Goal: Information Seeking & Learning: Check status

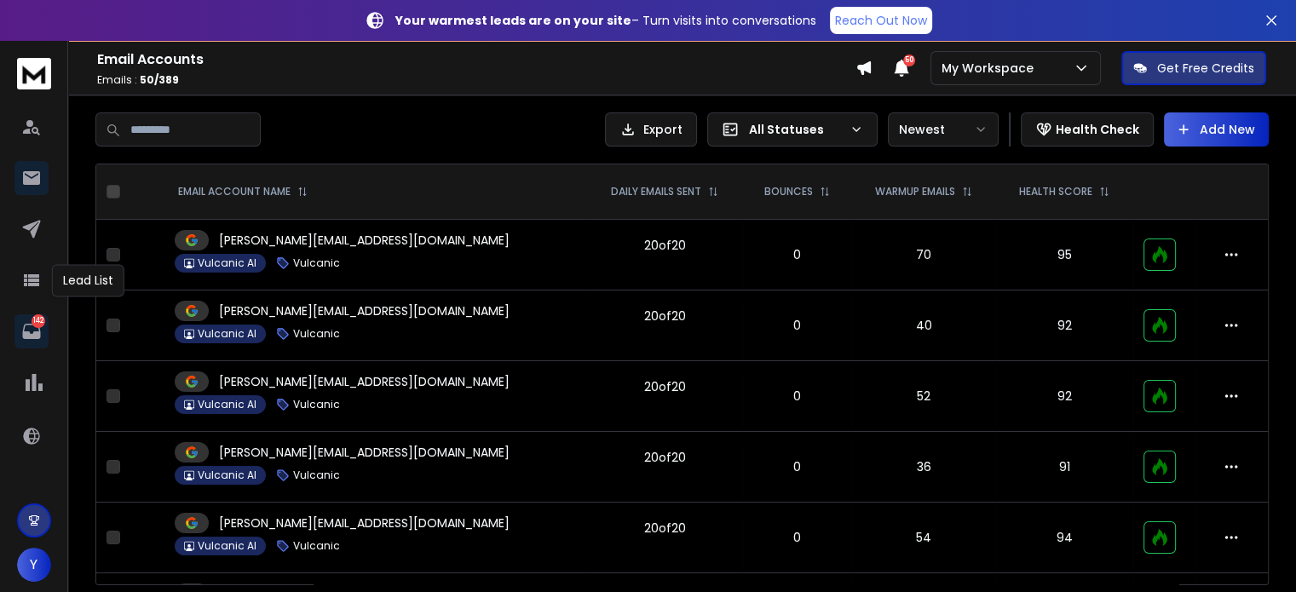
click at [37, 321] on p "142" at bounding box center [39, 321] width 14 height 14
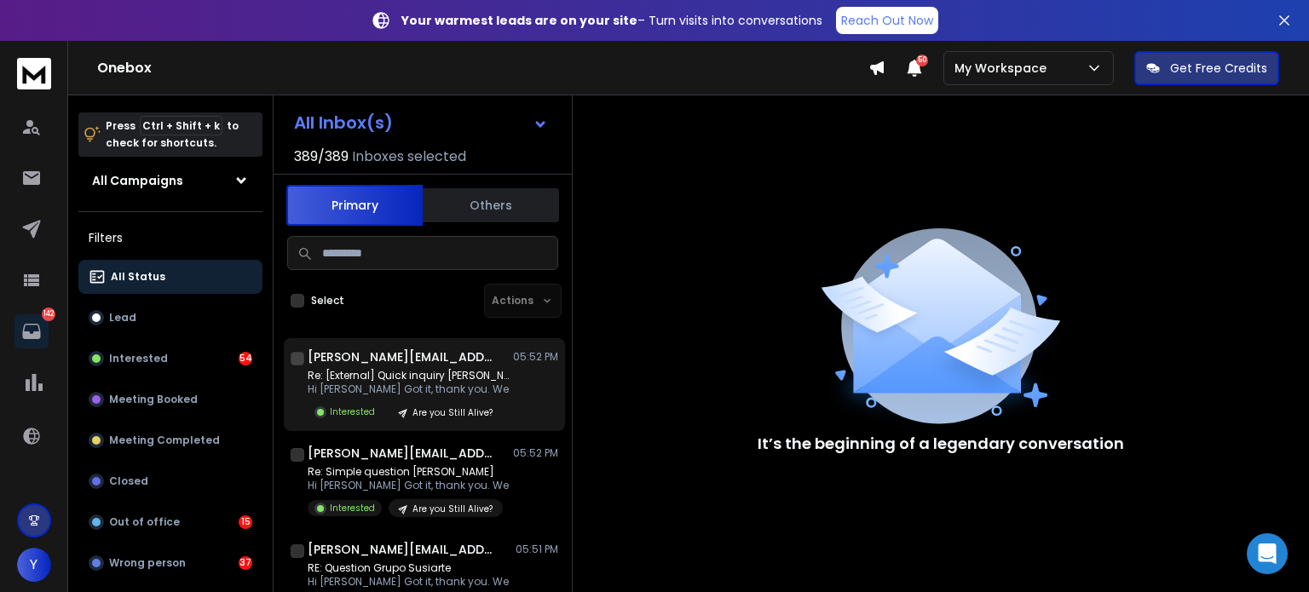
click at [484, 367] on div "[PERSON_NAME][EMAIL_ADDRESS][DOMAIN_NAME] 05:52 PM Re: [External] Quick inquiry…" at bounding box center [433, 384] width 250 height 72
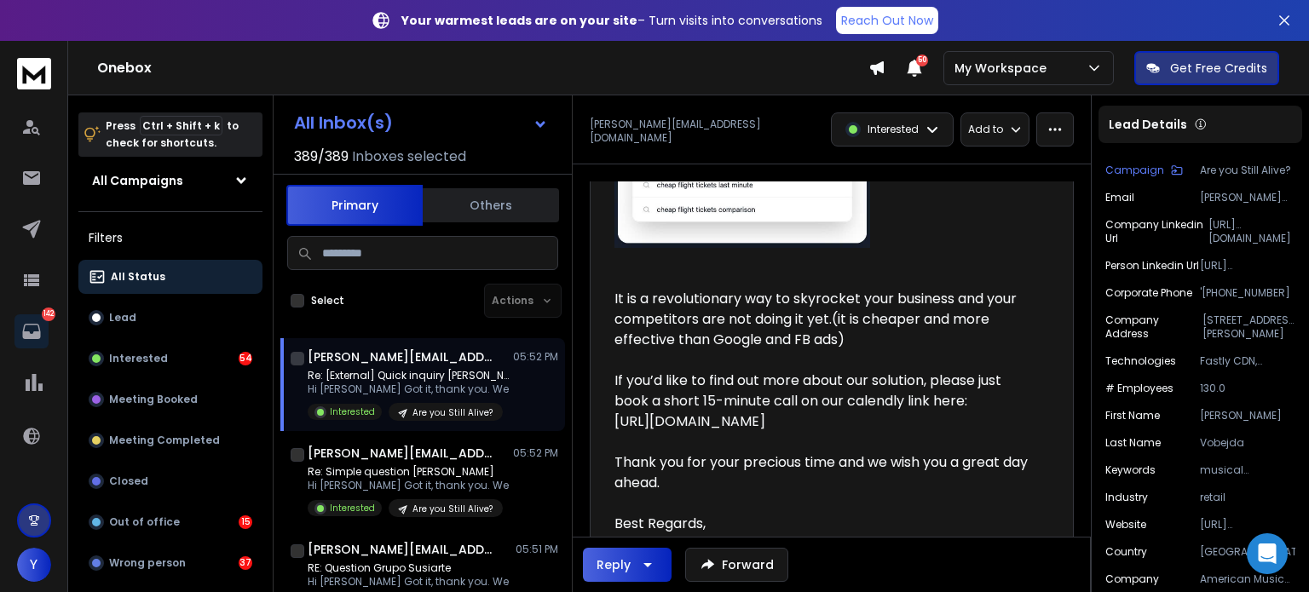
scroll to position [814, 0]
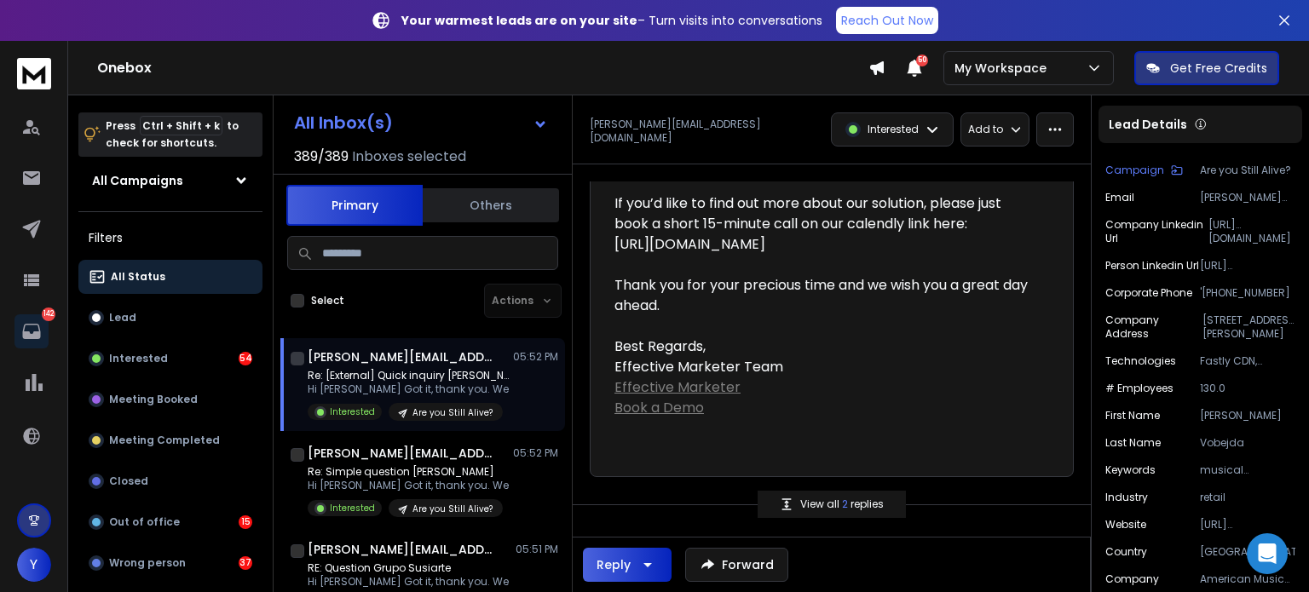
click at [859, 498] on p "View all 2 replies" at bounding box center [841, 505] width 83 height 14
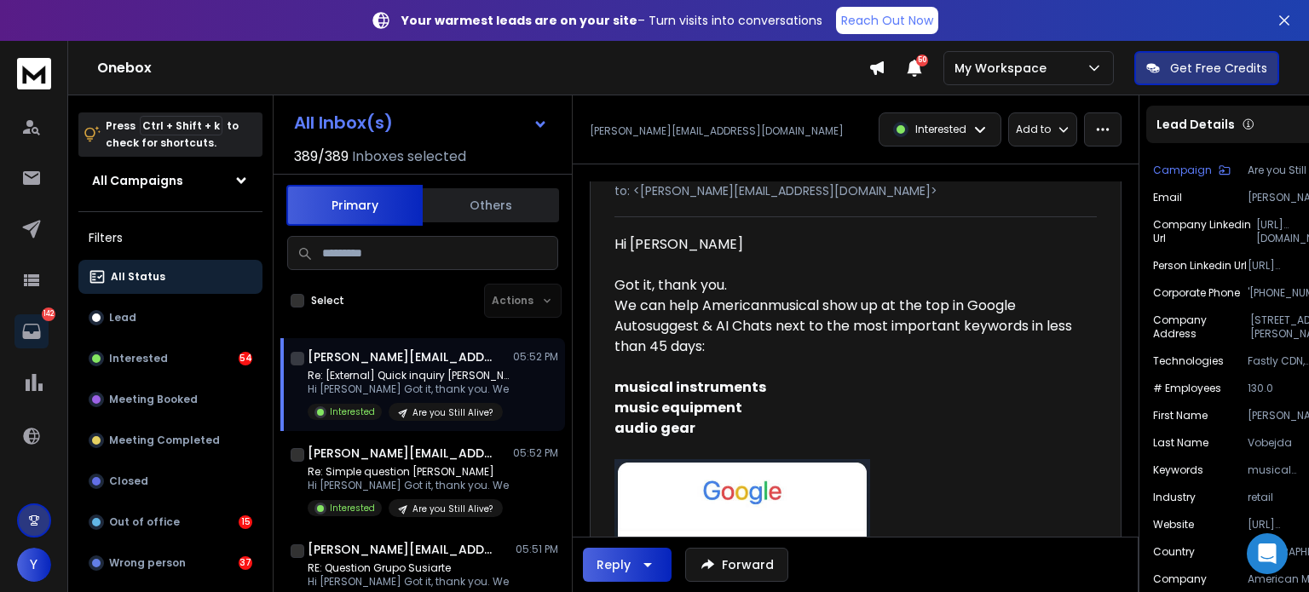
scroll to position [218, 0]
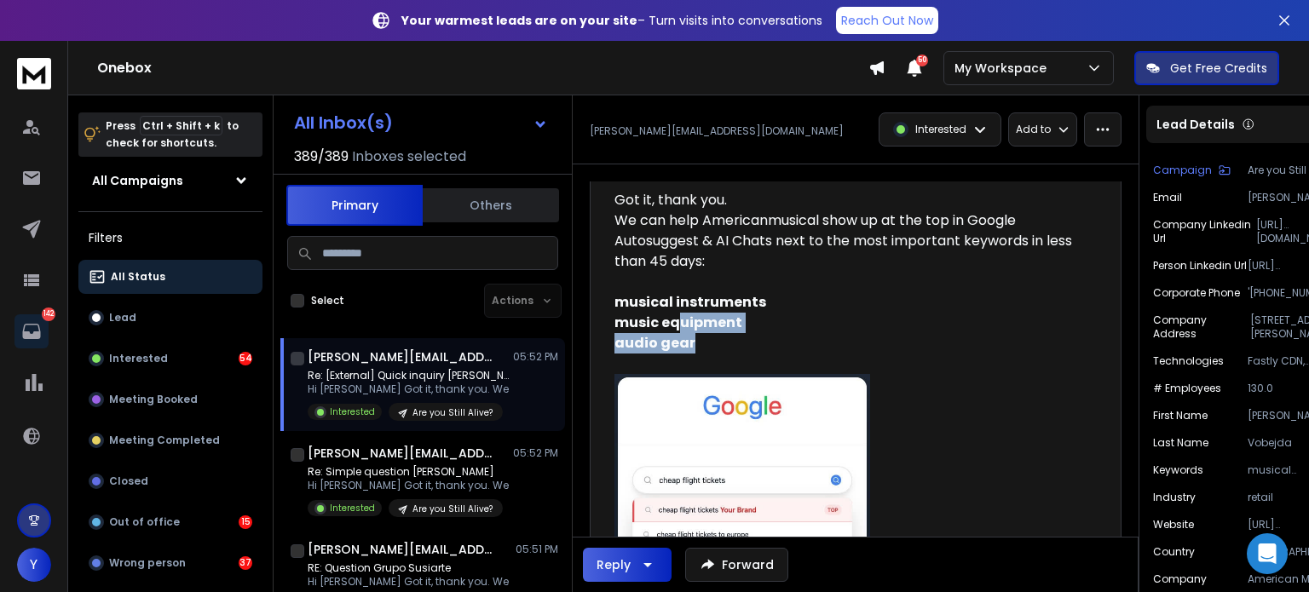
drag, startPoint x: 682, startPoint y: 319, endPoint x: 739, endPoint y: 350, distance: 65.5
click at [721, 352] on div "Hi [PERSON_NAME] Got it, thank you. We can help Americanmusical show up at the …" at bounding box center [855, 578] width 482 height 859
click at [798, 337] on div "Hi [PERSON_NAME] Got it, thank you. We can help Americanmusical show up at the …" at bounding box center [855, 578] width 482 height 859
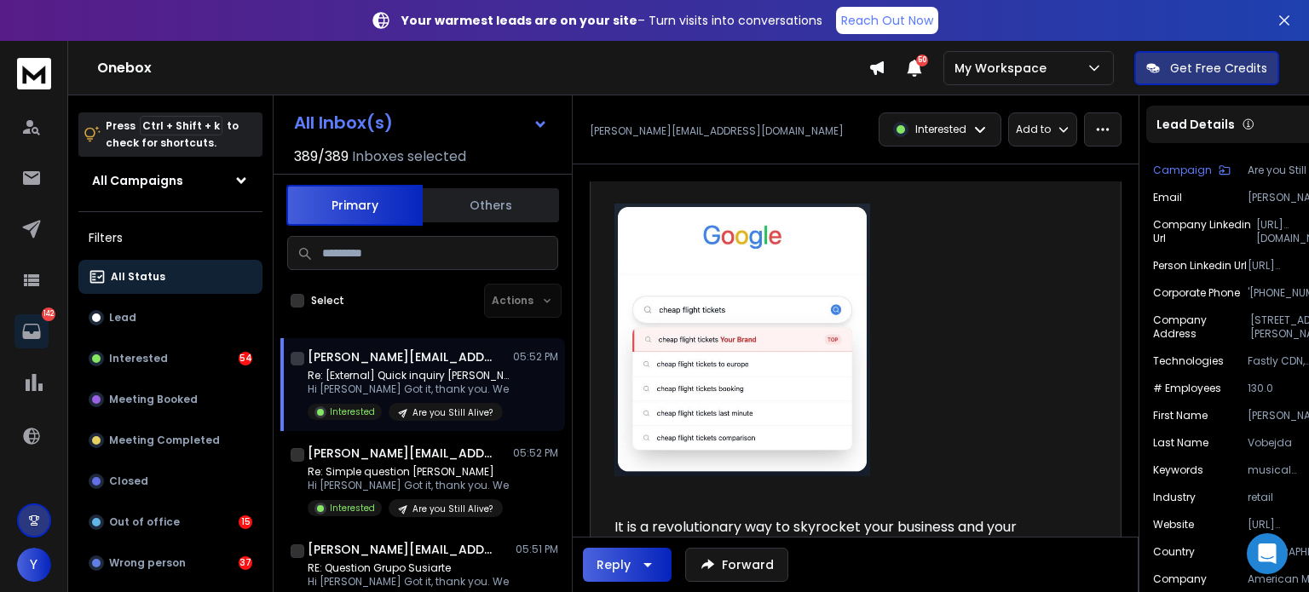
click at [946, 369] on div at bounding box center [848, 340] width 469 height 273
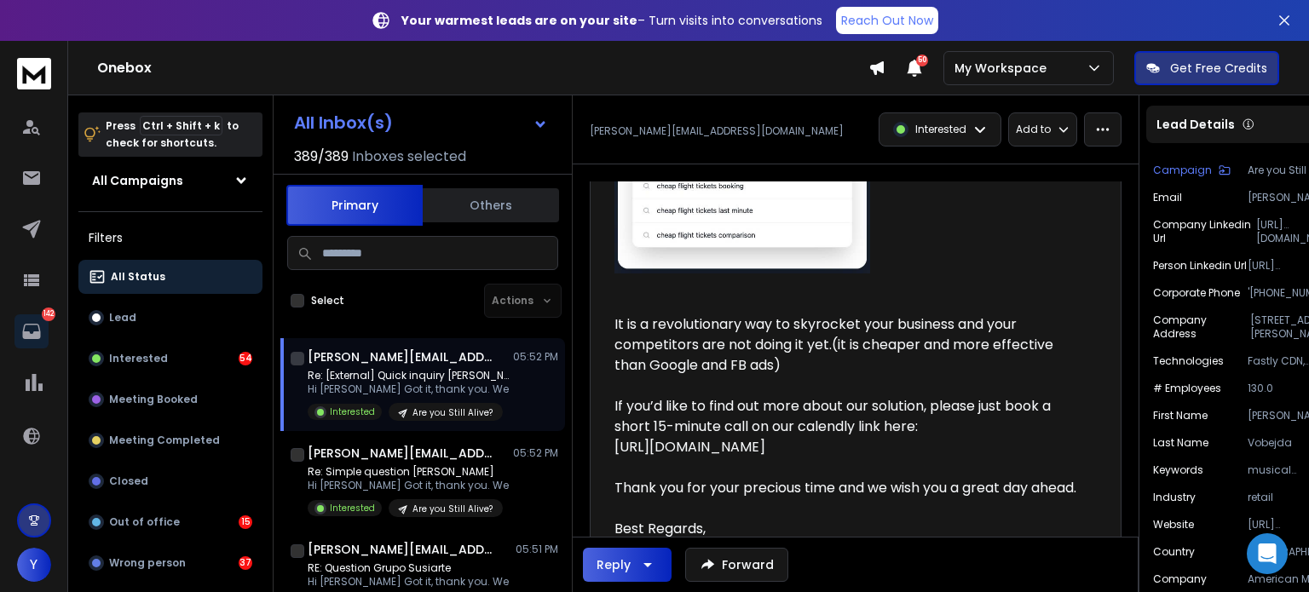
scroll to position [644, 0]
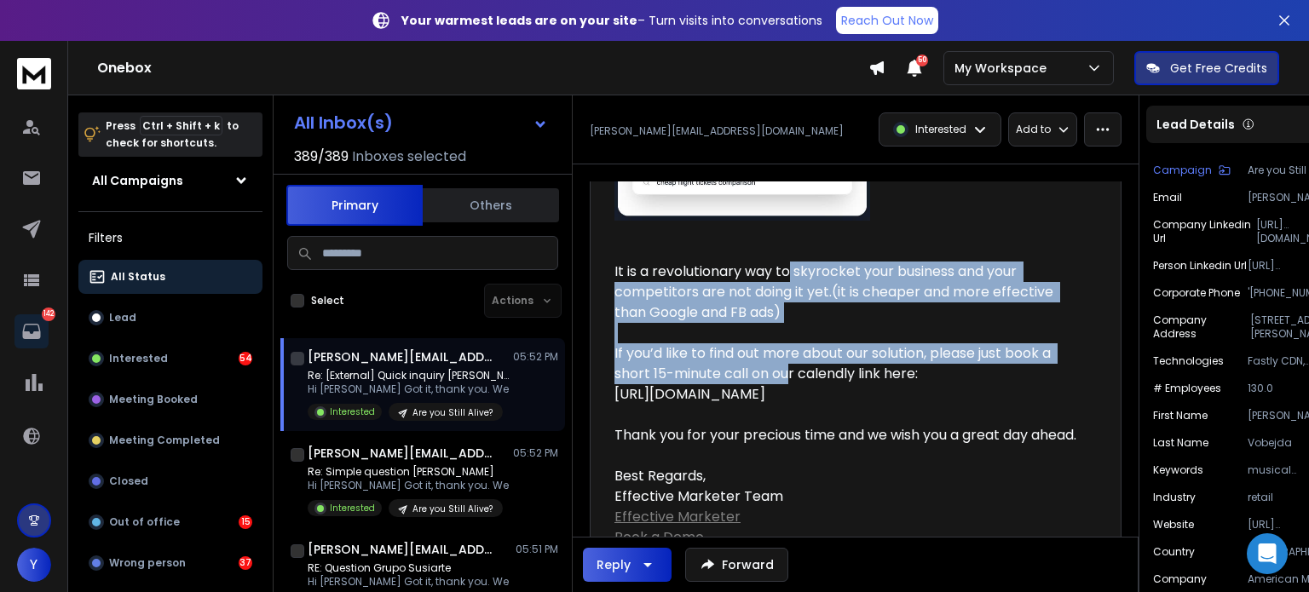
drag, startPoint x: 800, startPoint y: 273, endPoint x: 791, endPoint y: 373, distance: 100.9
click at [791, 373] on div "Hi [PERSON_NAME] Got it, thank you. We can help Americanmusical show up at the …" at bounding box center [855, 152] width 482 height 859
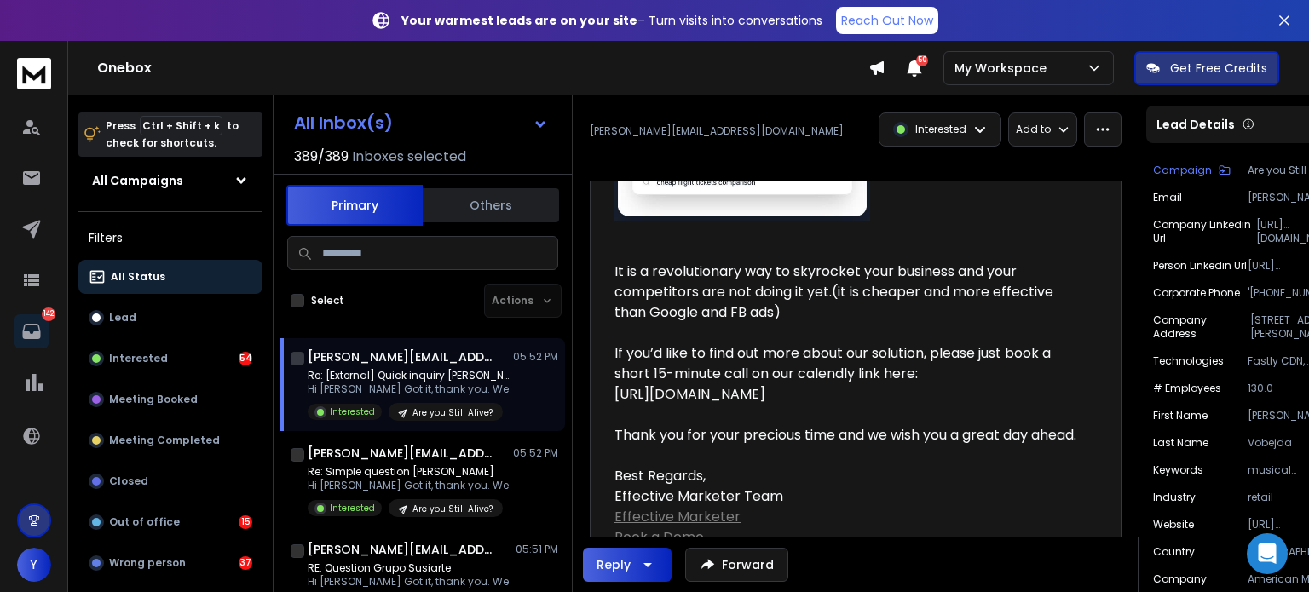
drag, startPoint x: 922, startPoint y: 381, endPoint x: 879, endPoint y: 394, distance: 44.7
click at [882, 394] on div "Hi [PERSON_NAME] Got it, thank you. We can help Americanmusical show up at the …" at bounding box center [855, 152] width 482 height 859
click at [843, 391] on div "Hi [PERSON_NAME] Got it, thank you. We can help Americanmusical show up at the …" at bounding box center [855, 152] width 482 height 859
drag, startPoint x: 738, startPoint y: 423, endPoint x: 677, endPoint y: 427, distance: 60.6
click at [733, 425] on div "Hi [PERSON_NAME] Got it, thank you. We can help Americanmusical show up at the …" at bounding box center [855, 152] width 482 height 859
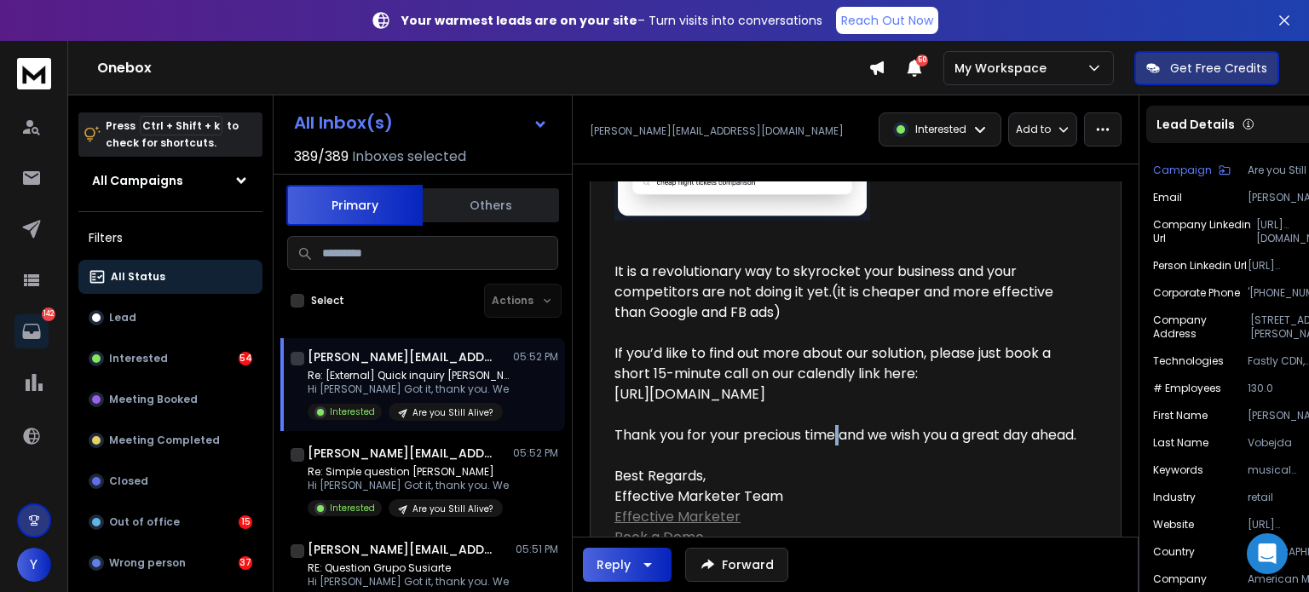
drag, startPoint x: 835, startPoint y: 435, endPoint x: 848, endPoint y: 436, distance: 13.7
click at [845, 436] on div "Hi [PERSON_NAME] Got it, thank you. We can help Americanmusical show up at the …" at bounding box center [855, 152] width 482 height 859
drag, startPoint x: 871, startPoint y: 437, endPoint x: 923, endPoint y: 440, distance: 52.1
click at [879, 438] on div "Hi [PERSON_NAME] Got it, thank you. We can help Americanmusical show up at the …" at bounding box center [855, 152] width 482 height 859
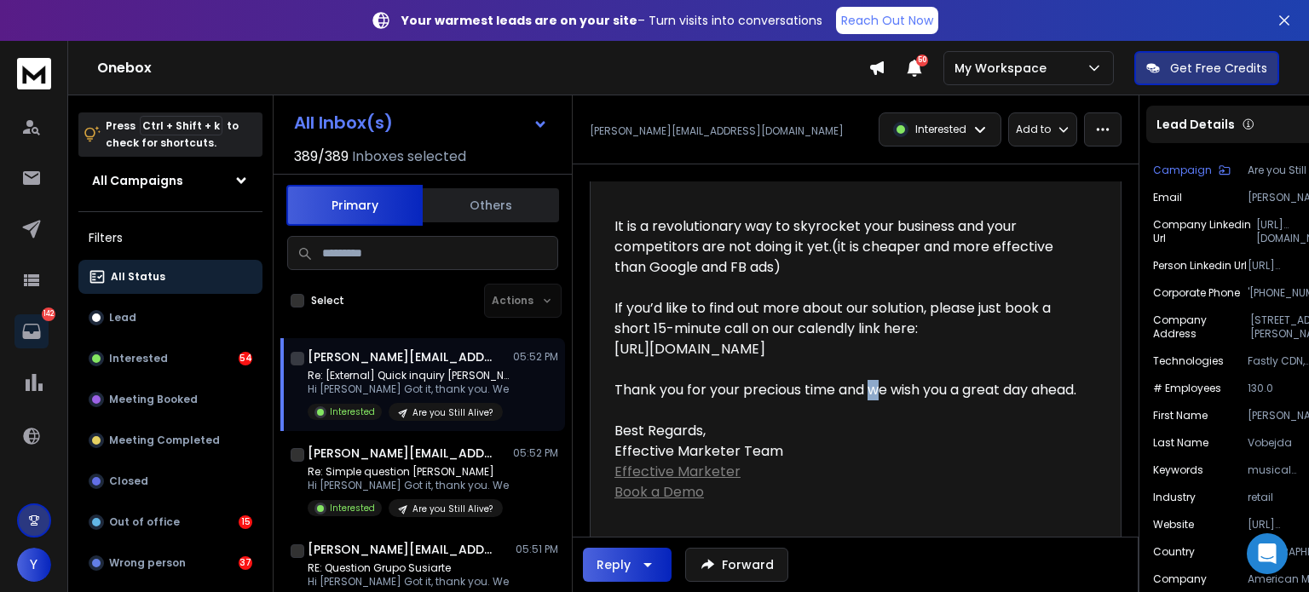
scroll to position [729, 0]
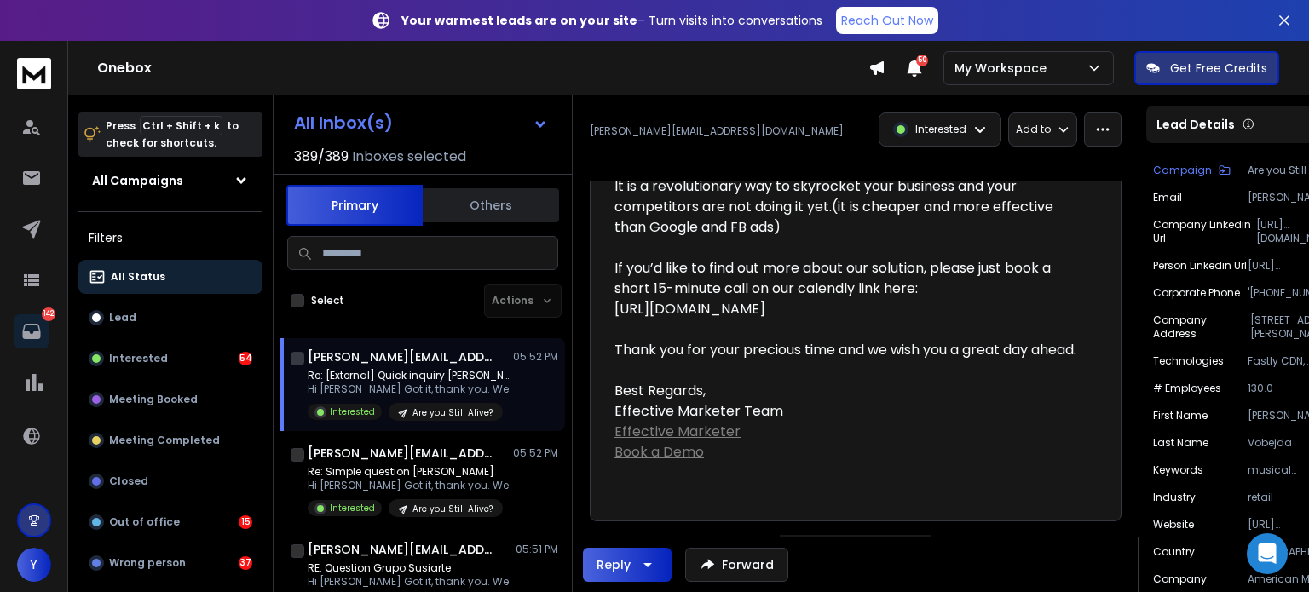
click at [890, 346] on div "Hi [PERSON_NAME] Got it, thank you. We can help Americanmusical show up at the …" at bounding box center [855, 67] width 482 height 859
drag, startPoint x: 685, startPoint y: 363, endPoint x: 685, endPoint y: 374, distance: 11.1
click at [685, 368] on div "Hi [PERSON_NAME] Got it, thank you. We can help Americanmusical show up at the …" at bounding box center [855, 67] width 482 height 859
click at [676, 389] on div "Hi [PERSON_NAME] Got it, thank you. We can help Americanmusical show up at the …" at bounding box center [855, 67] width 482 height 859
click at [774, 314] on div "Hi [PERSON_NAME] Got it, thank you. We can help Americanmusical show up at the …" at bounding box center [855, 67] width 482 height 859
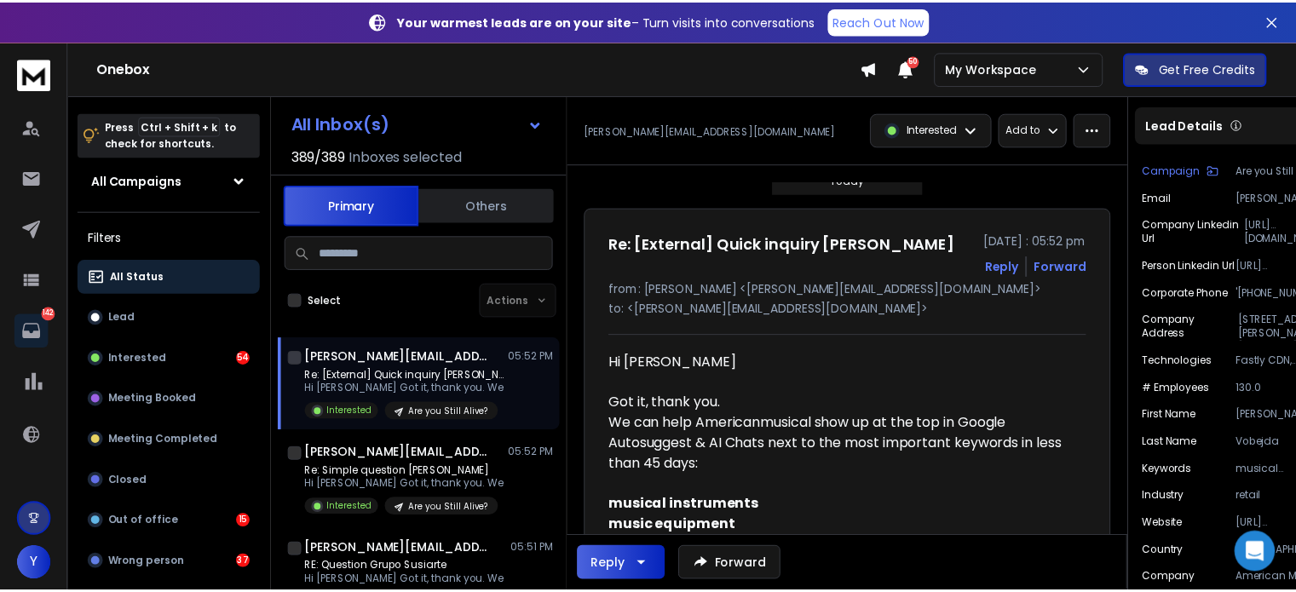
scroll to position [0, 0]
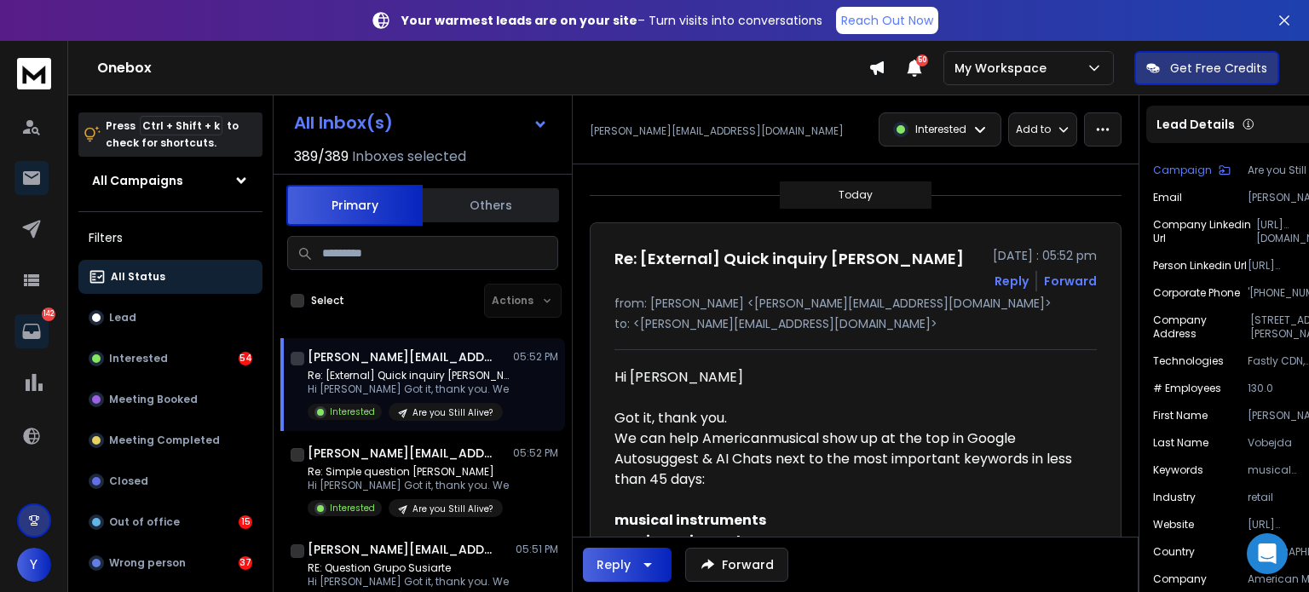
click at [44, 175] on link at bounding box center [31, 178] width 34 height 34
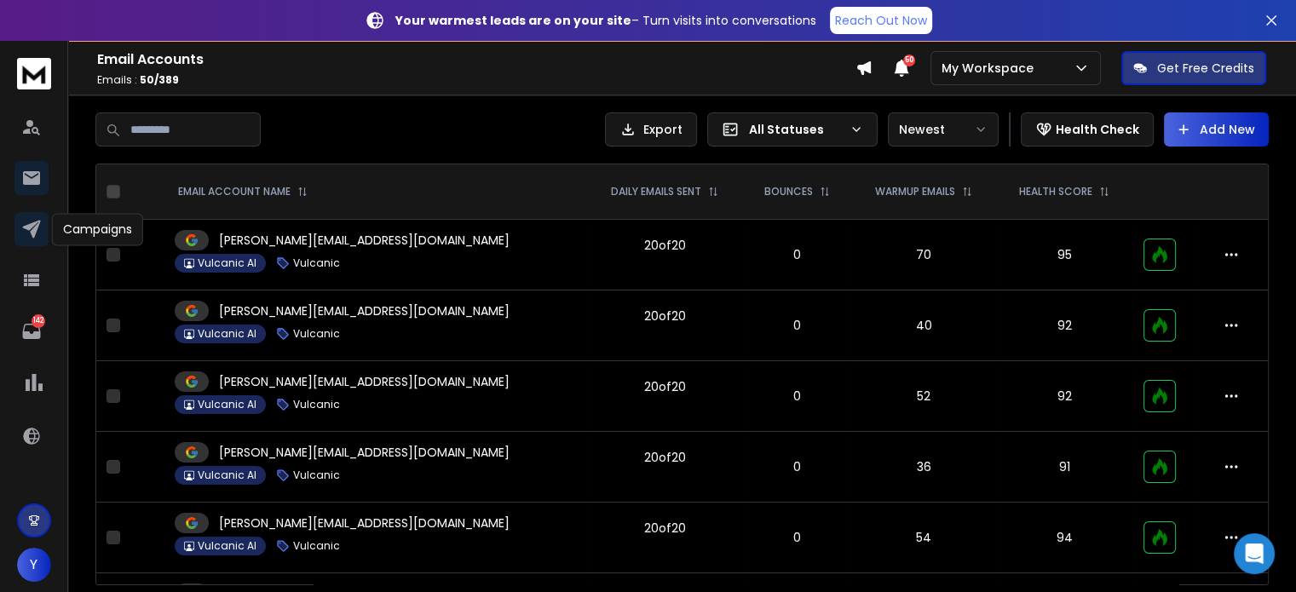
click at [29, 225] on icon at bounding box center [31, 229] width 18 height 18
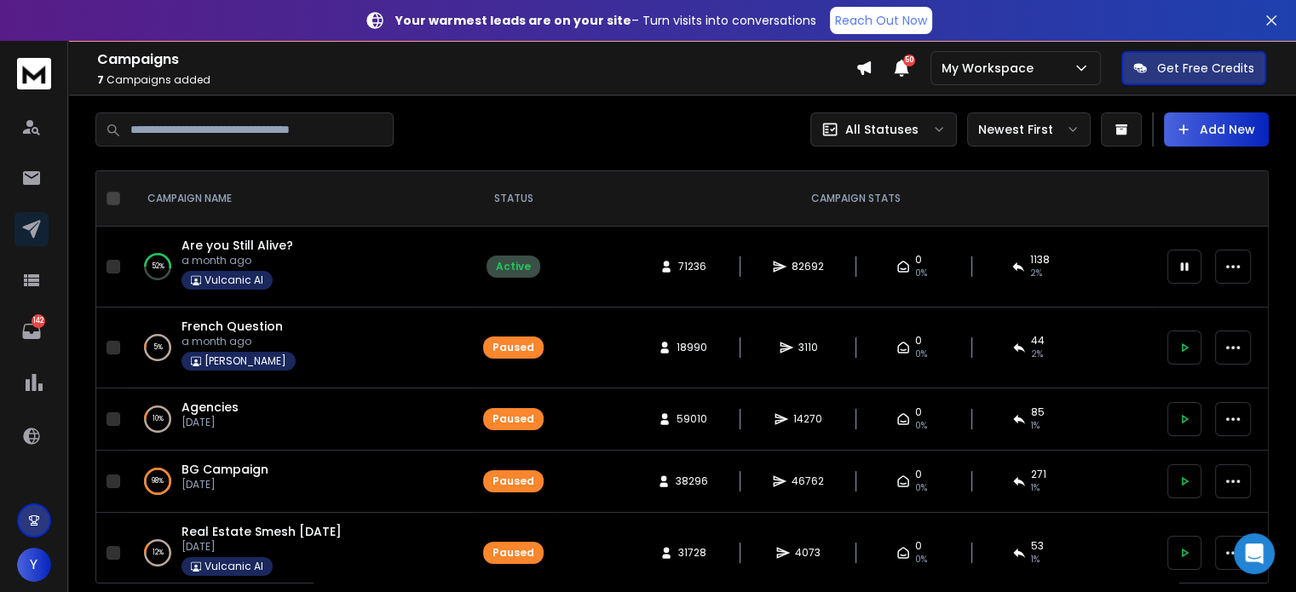
click at [268, 241] on span "Are you Still Alive?" at bounding box center [237, 245] width 112 height 17
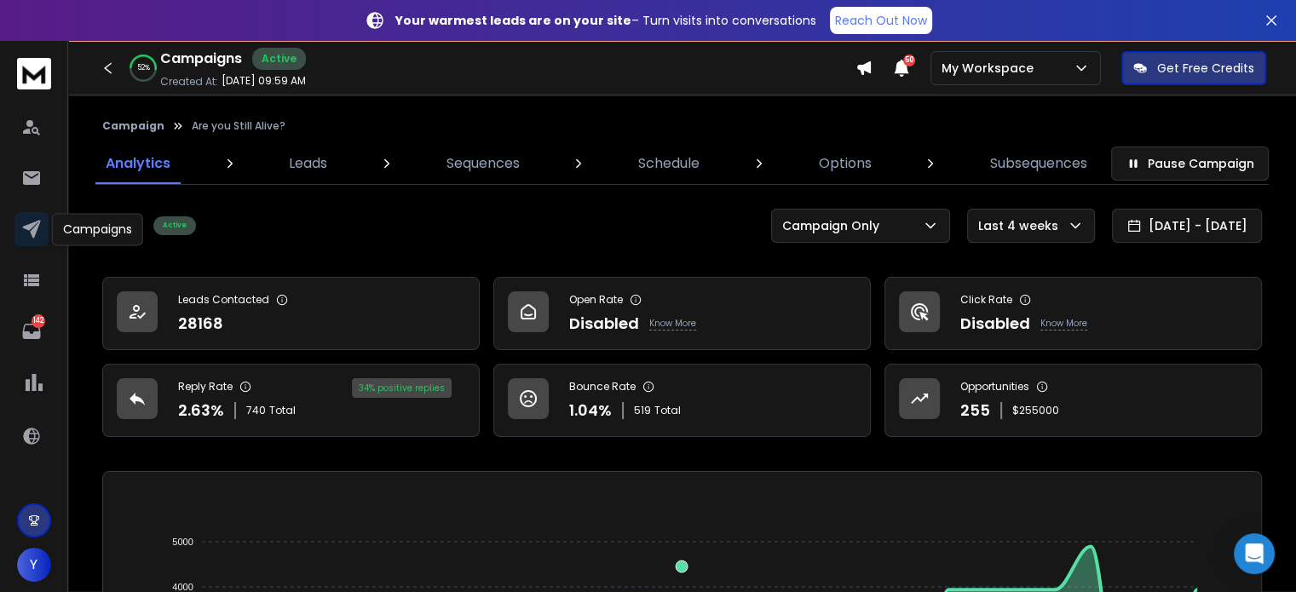
click at [28, 223] on icon at bounding box center [31, 229] width 20 height 20
